Goal: Task Accomplishment & Management: Use online tool/utility

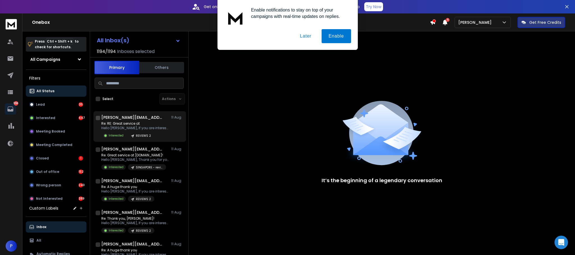
click at [166, 126] on div "Re: RE: Great service at Hello Teresa, If you are interested, Interested REVIEW…" at bounding box center [142, 129] width 82 height 17
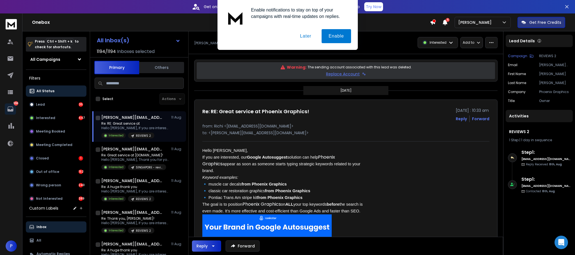
click at [306, 33] on button "Later" at bounding box center [305, 36] width 25 height 14
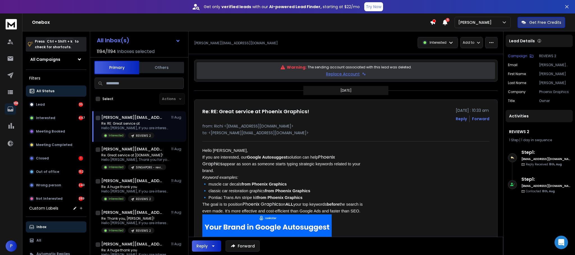
click at [66, 227] on button "Inbox" at bounding box center [56, 227] width 61 height 11
